Goal: Find specific page/section: Find specific page/section

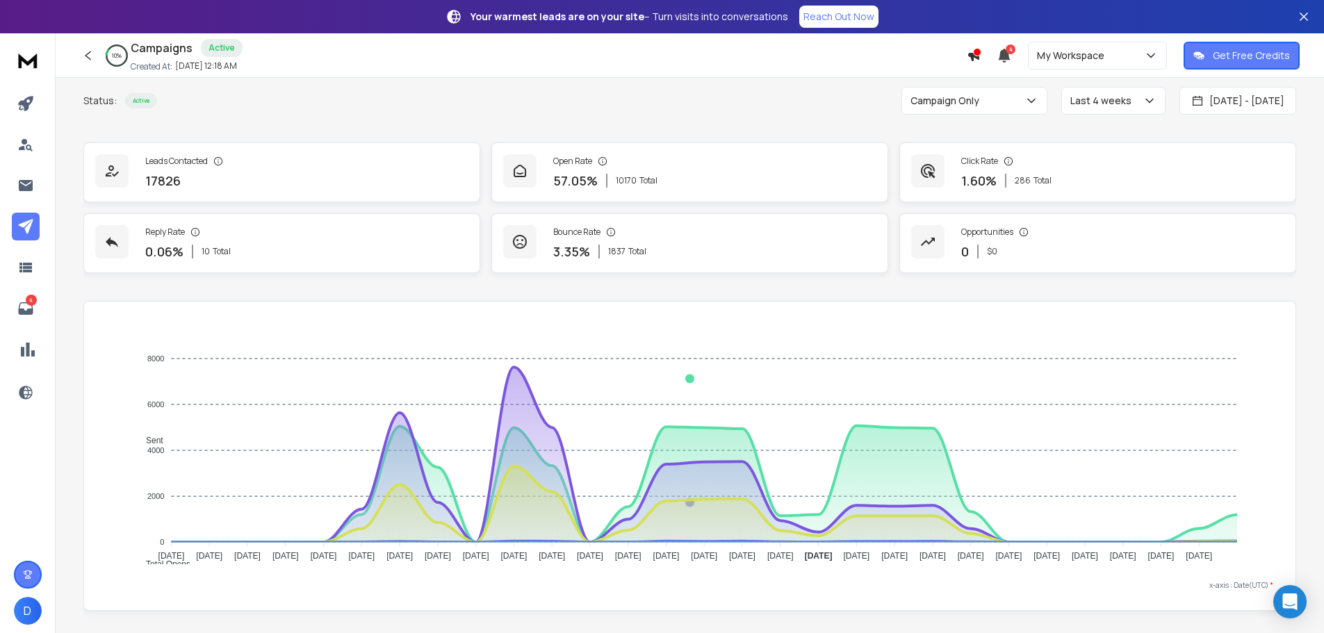
scroll to position [235, 0]
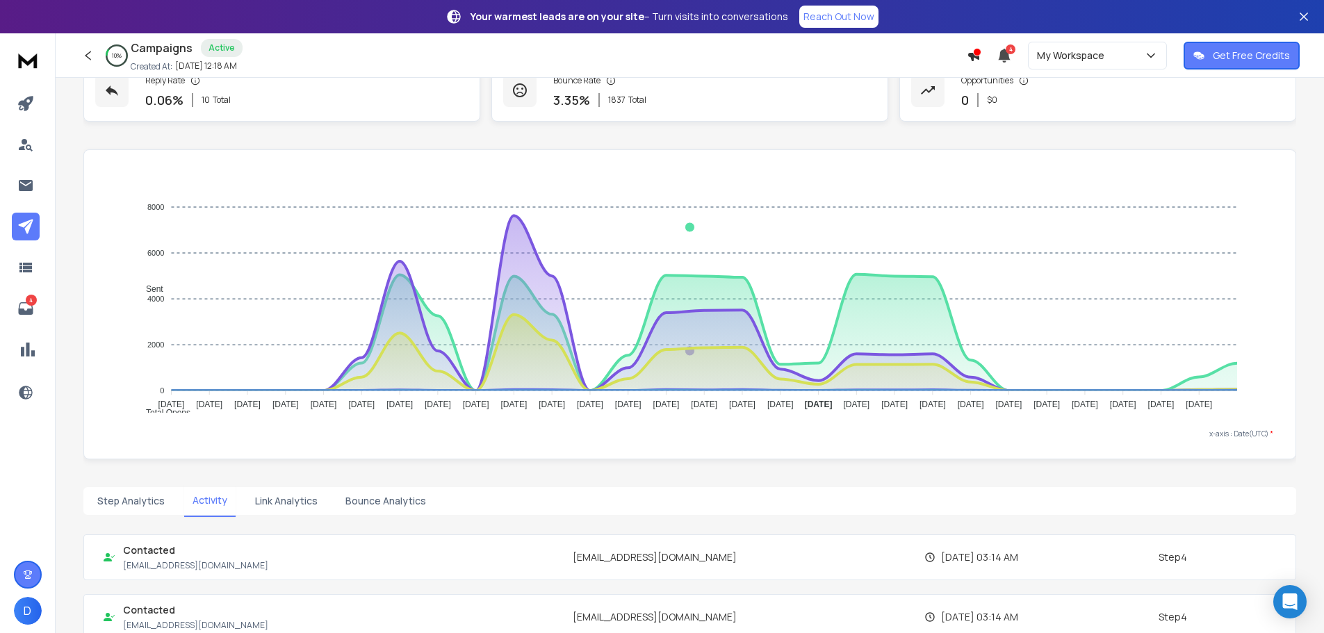
click at [40, 189] on div at bounding box center [28, 188] width 32 height 33
click at [40, 191] on div at bounding box center [28, 188] width 32 height 33
click at [12, 177] on link at bounding box center [26, 186] width 28 height 28
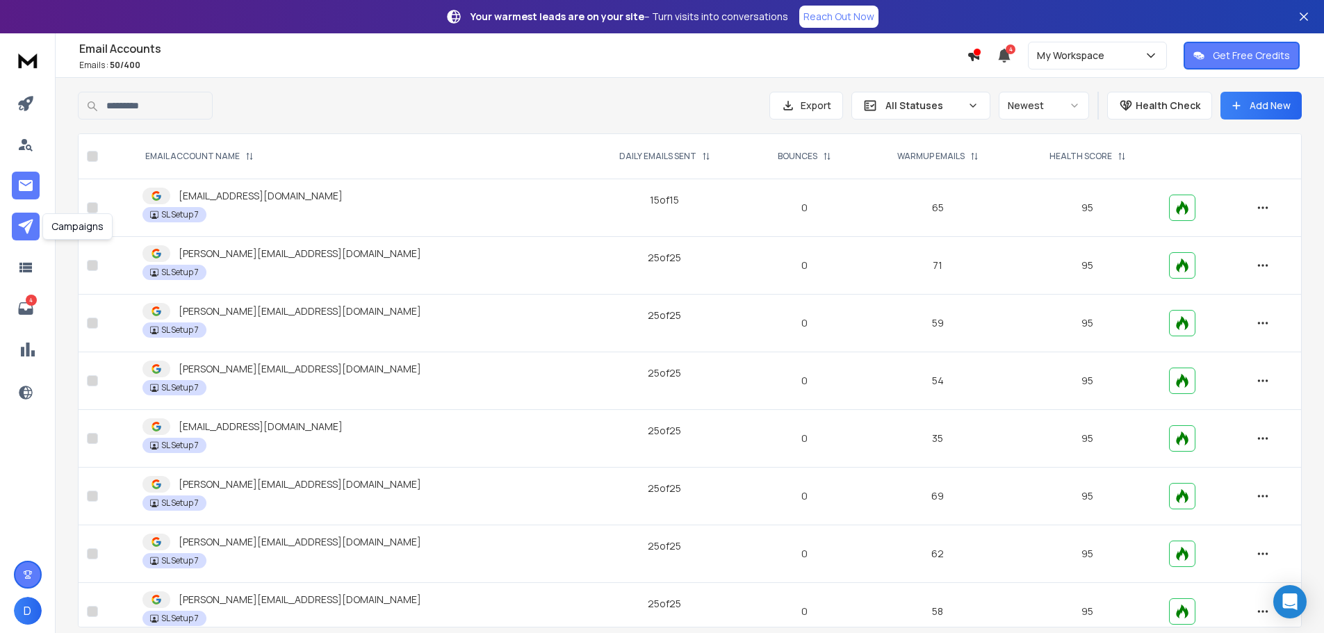
click at [35, 222] on link at bounding box center [26, 227] width 28 height 28
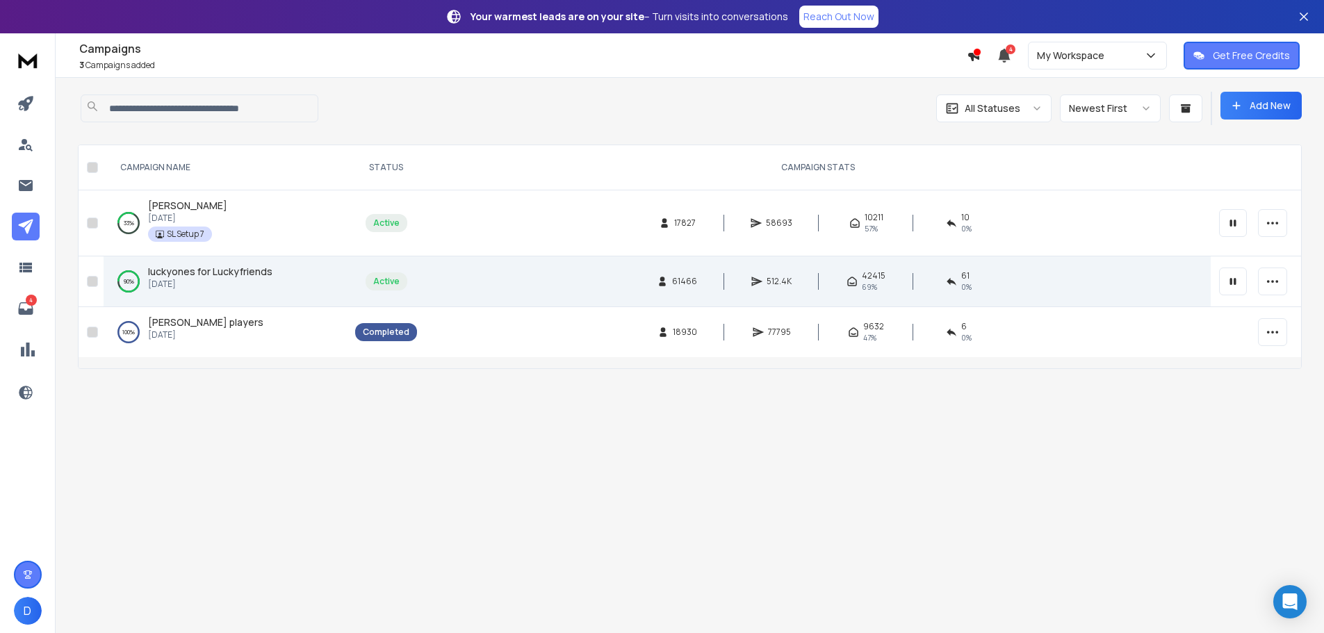
click at [251, 286] on p "[DATE]" at bounding box center [210, 284] width 124 height 11
